Goal: Task Accomplishment & Management: Manage account settings

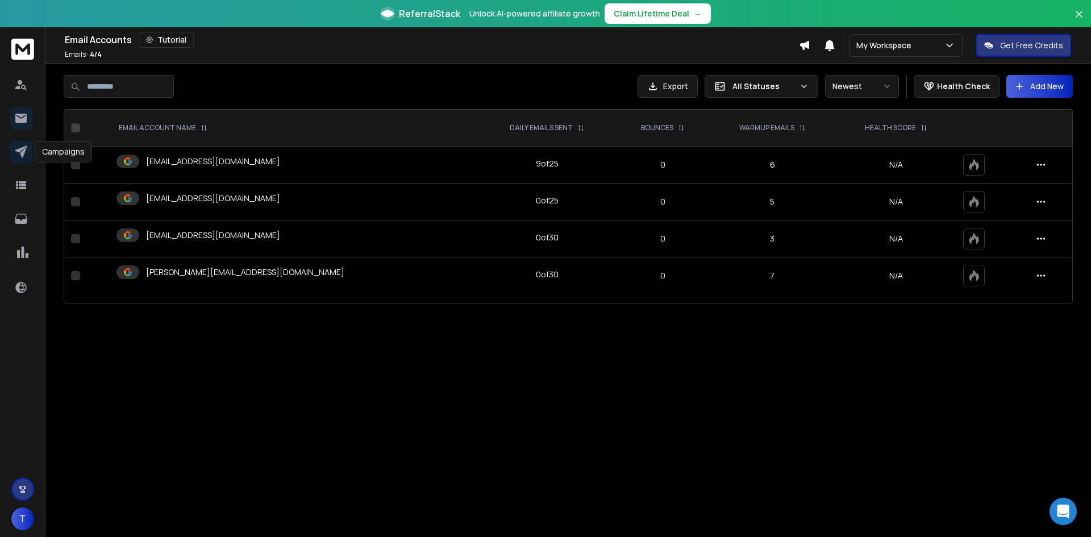
click at [20, 150] on icon at bounding box center [21, 152] width 12 height 12
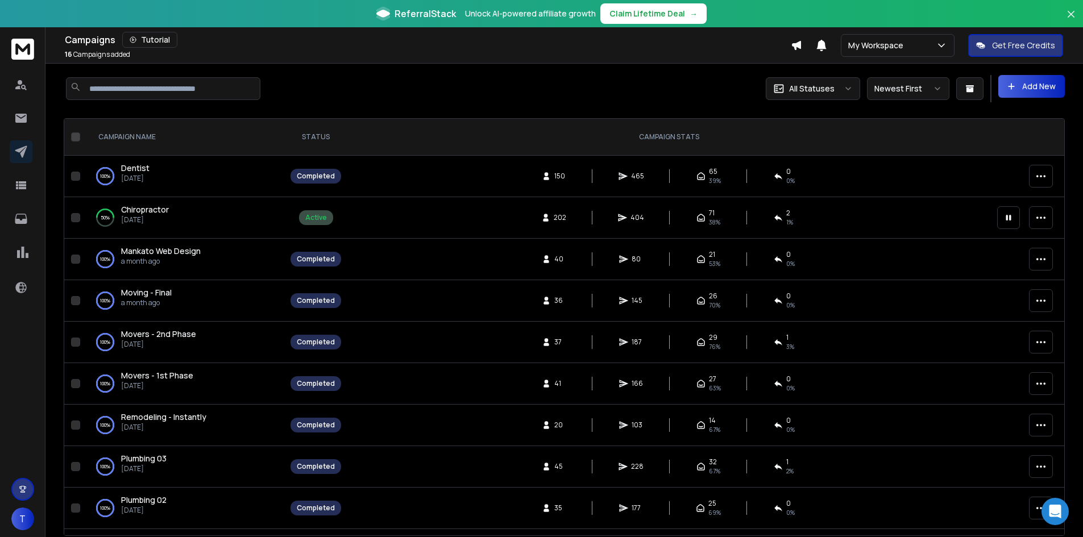
click at [446, 218] on div "202 404 71 38 % 2 1 %" at bounding box center [669, 218] width 629 height 18
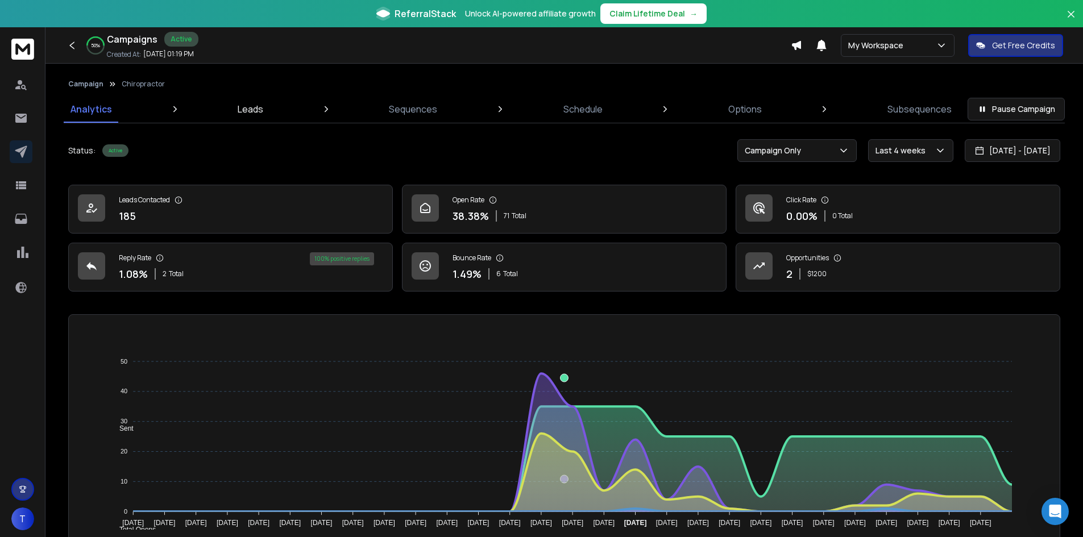
click at [250, 114] on p "Leads" at bounding box center [251, 109] width 26 height 14
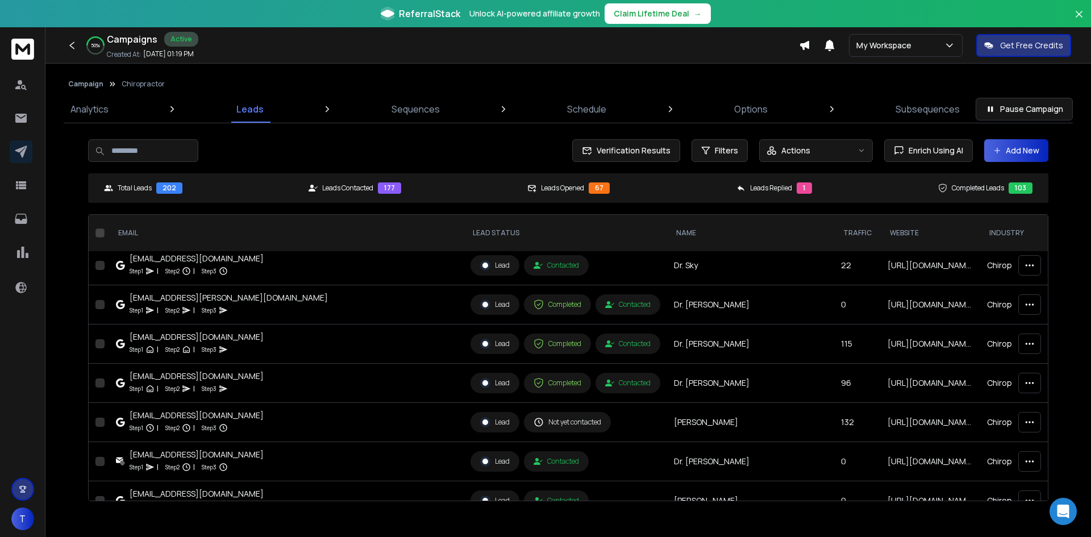
scroll to position [625, 0]
